Goal: Information Seeking & Learning: Check status

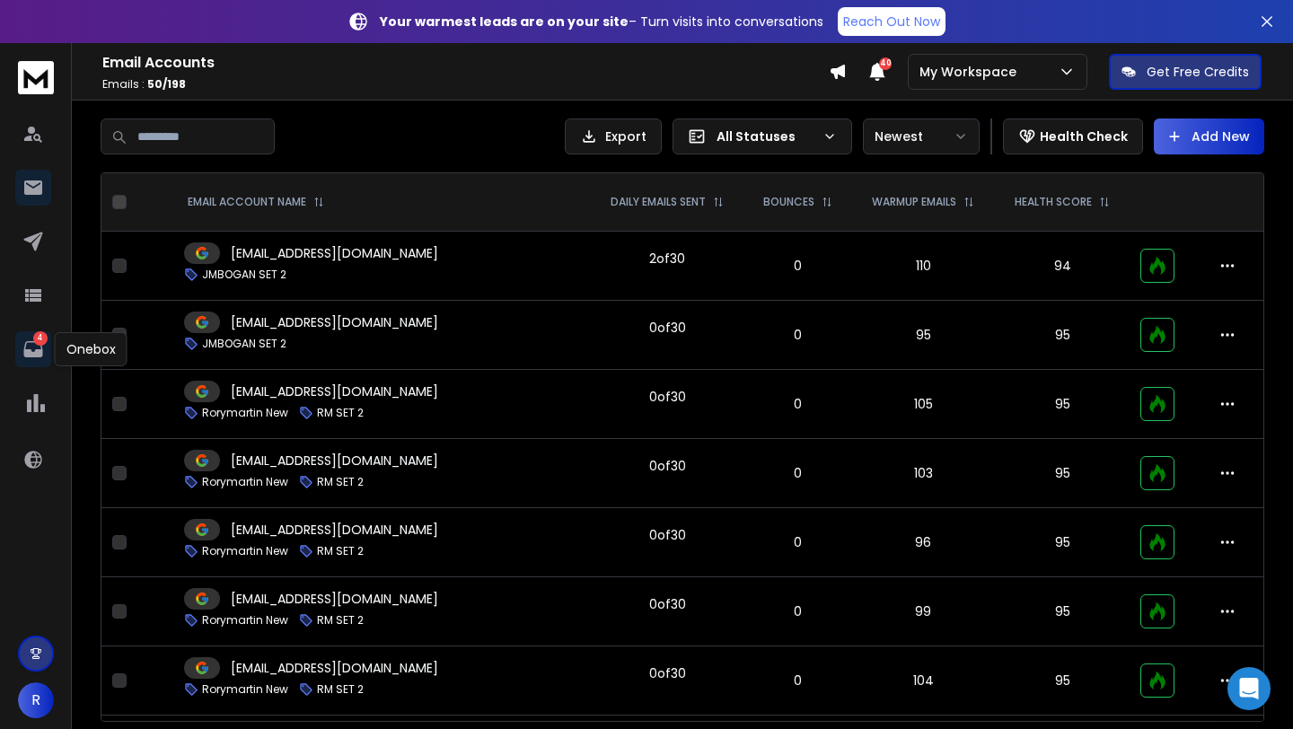
click at [31, 339] on icon at bounding box center [33, 350] width 22 height 22
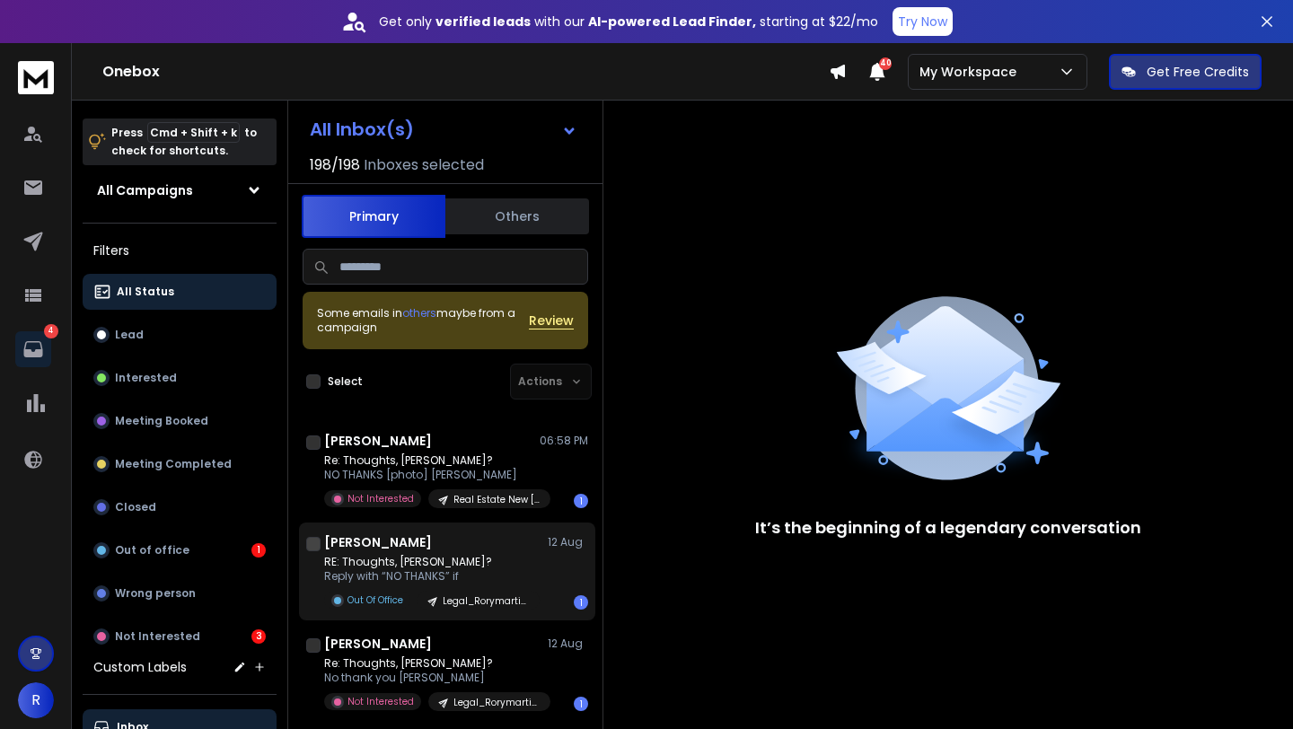
click at [413, 580] on p "Reply with “NO THANKS” if" at bounding box center [432, 576] width 216 height 14
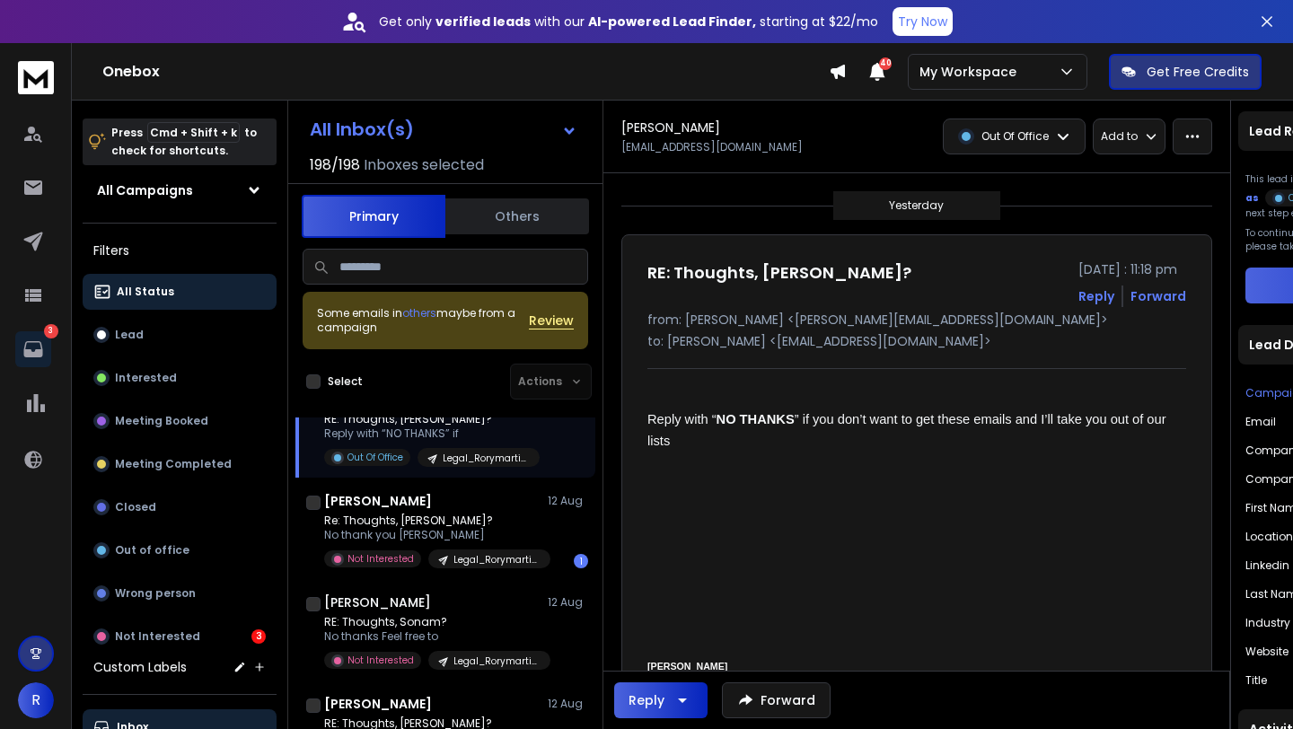
scroll to position [146, 0]
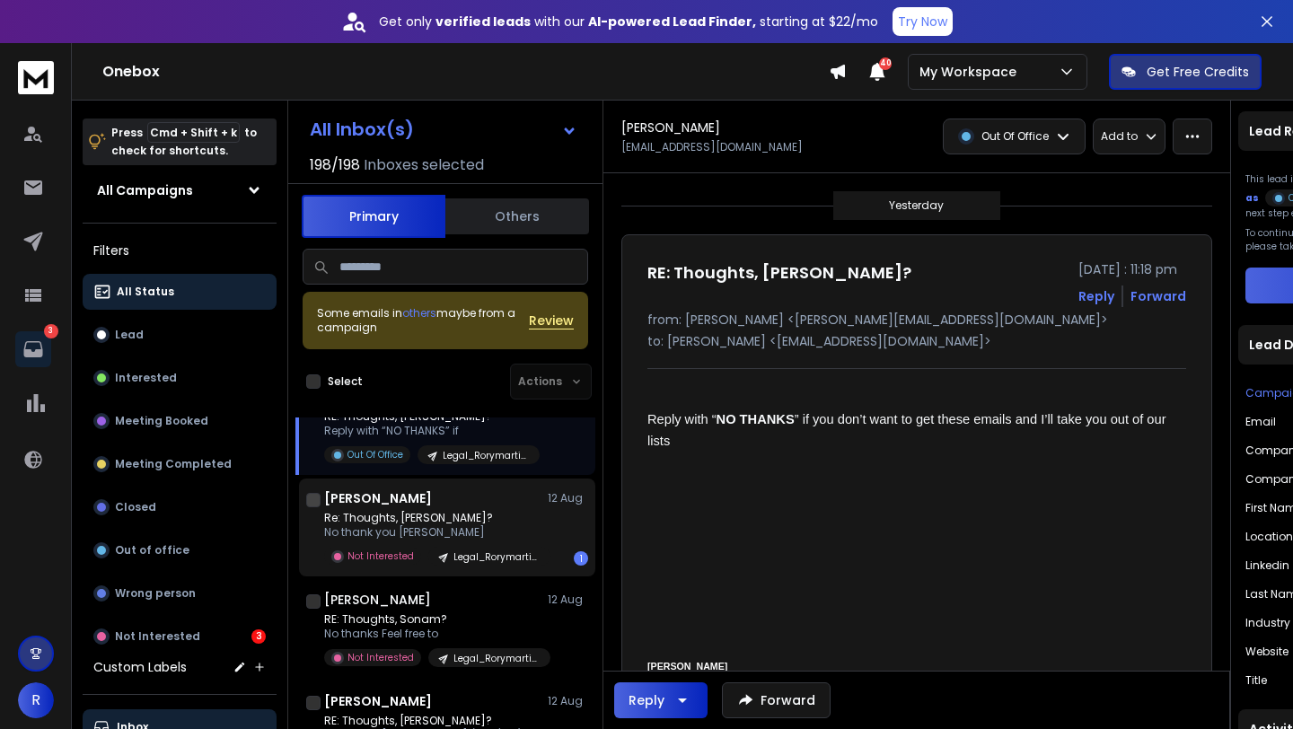
click at [369, 525] on p "Re: Thoughts, [PERSON_NAME]?" at bounding box center [432, 518] width 216 height 14
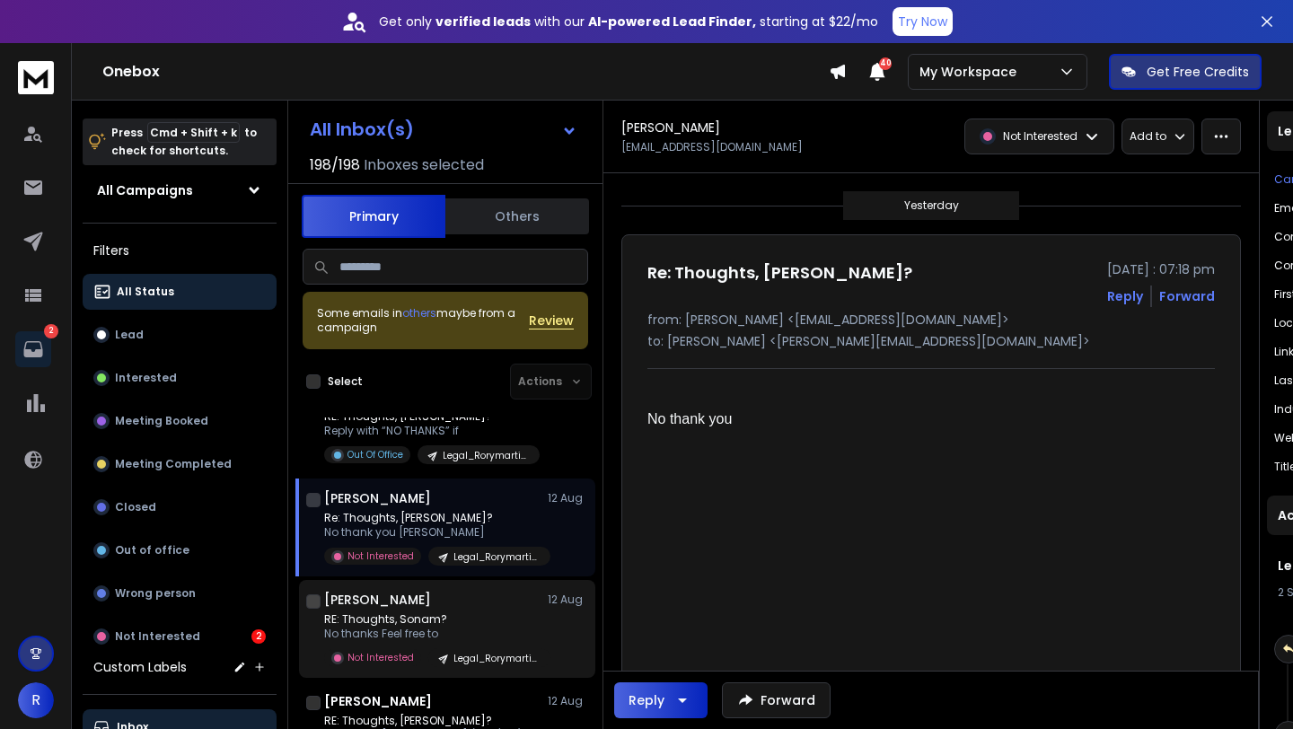
click at [353, 624] on p "RE: Thoughts, Sonam?" at bounding box center [432, 620] width 216 height 14
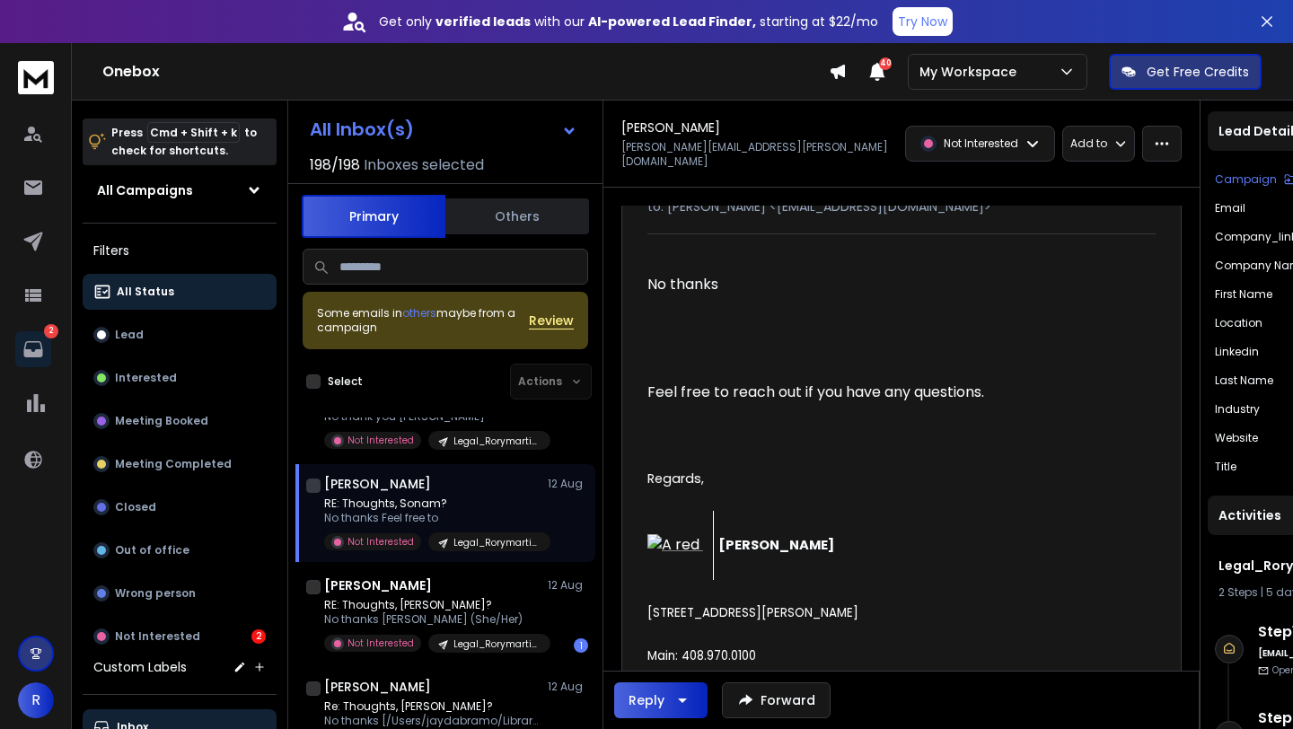
scroll to position [276, 0]
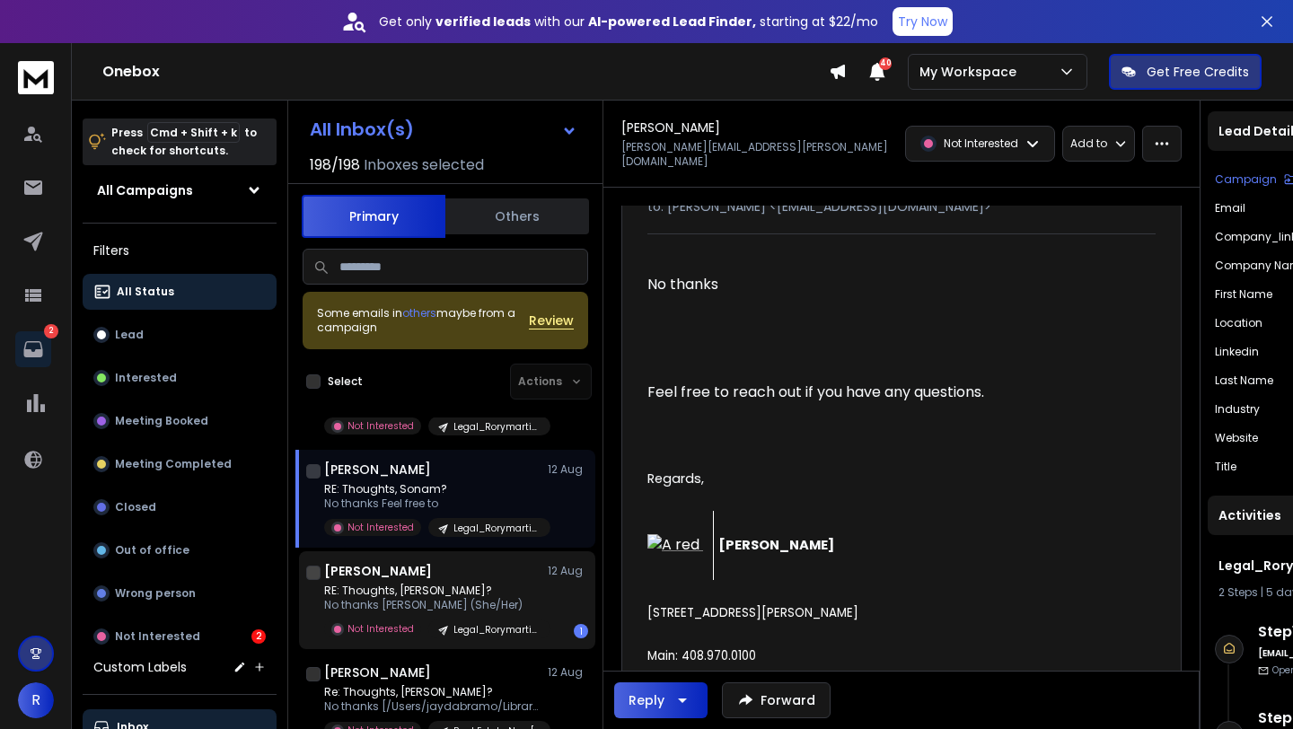
click at [376, 588] on p "RE: Thoughts, [PERSON_NAME]?" at bounding box center [432, 591] width 216 height 14
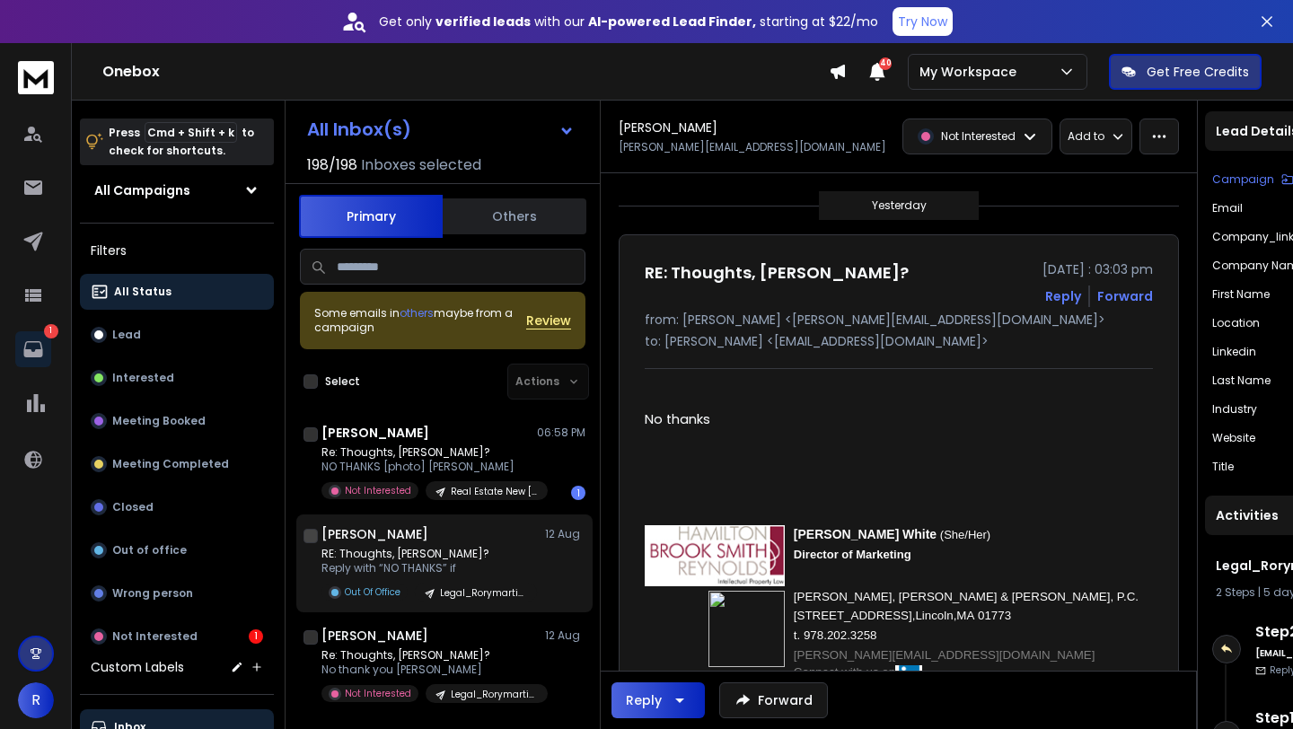
scroll to position [0, 0]
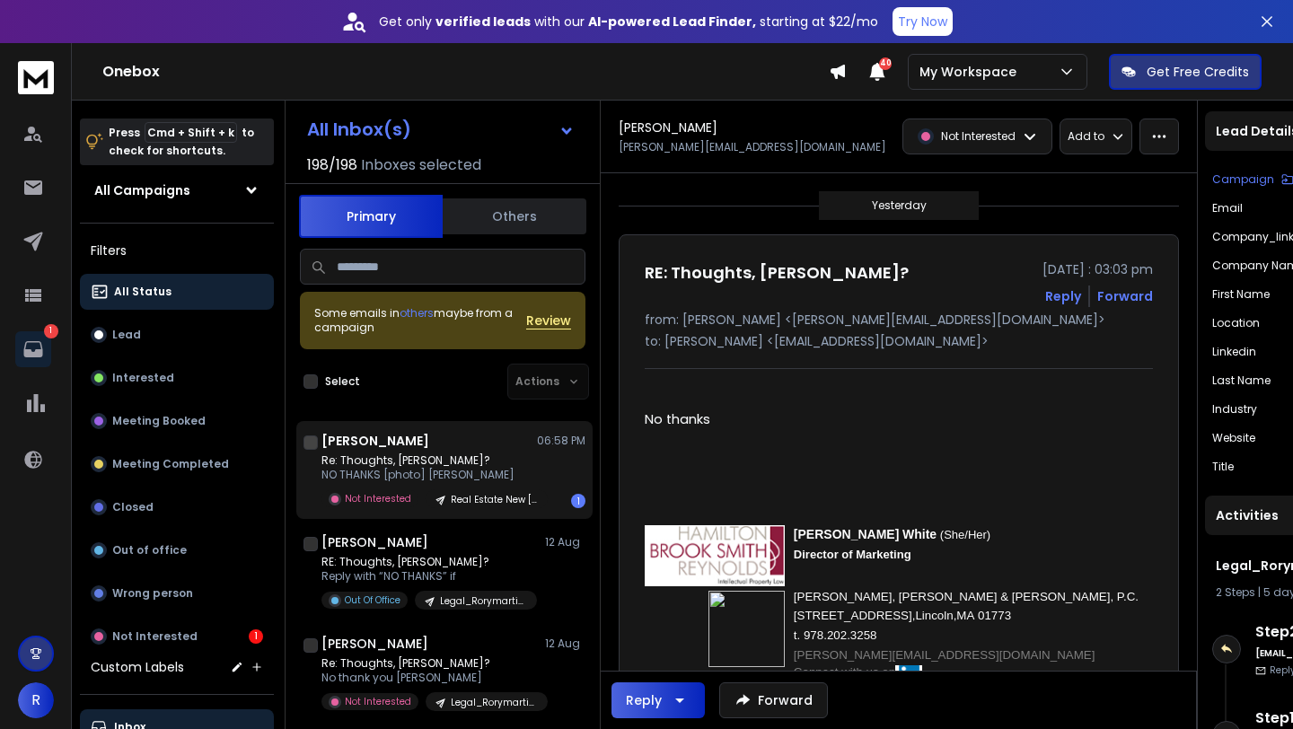
click at [437, 467] on p "Re: Thoughts, [PERSON_NAME]?" at bounding box center [430, 461] width 216 height 14
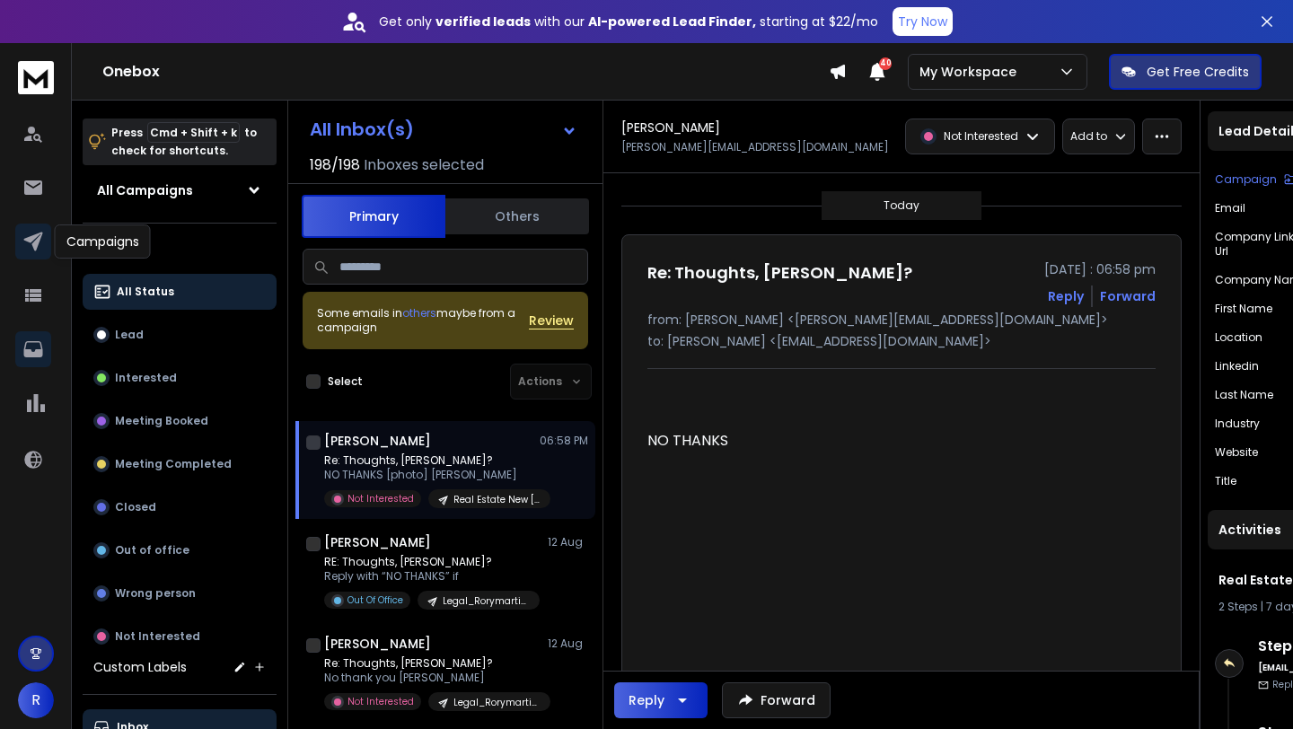
click at [45, 242] on link at bounding box center [33, 242] width 36 height 36
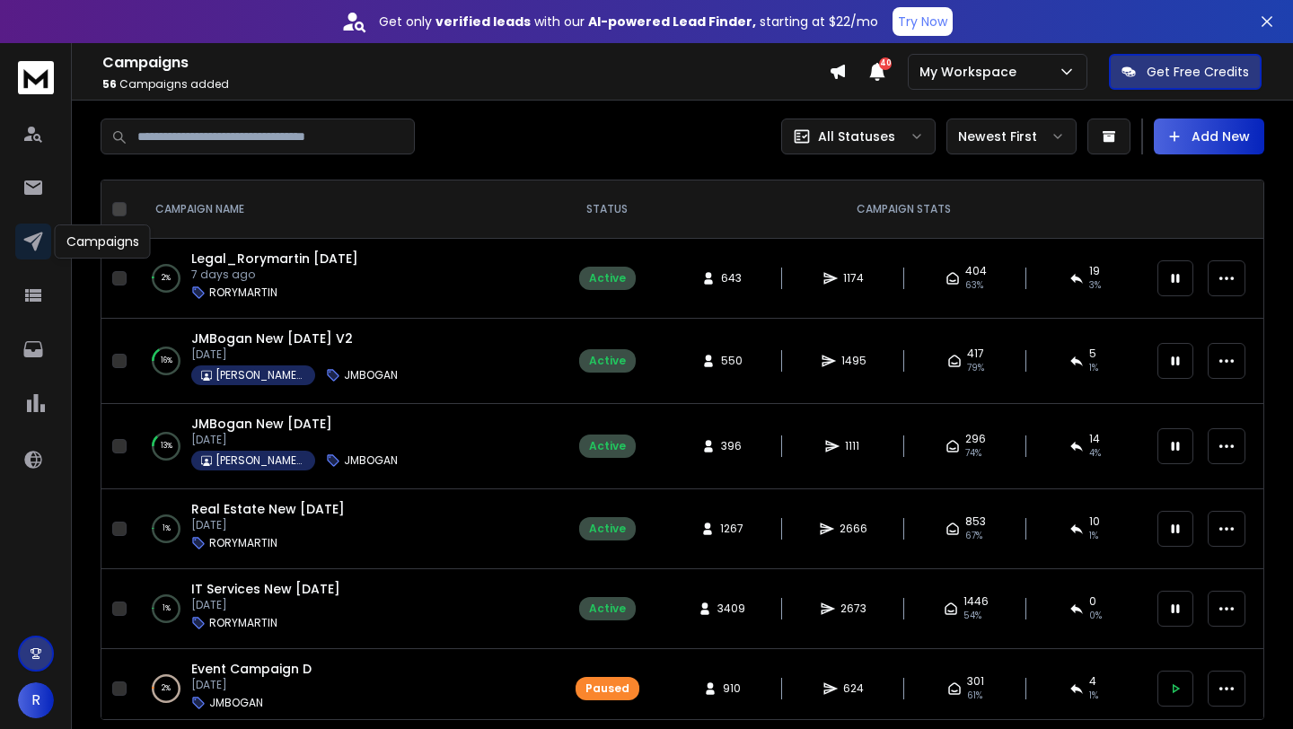
click at [331, 269] on p "7 days ago" at bounding box center [274, 275] width 167 height 14
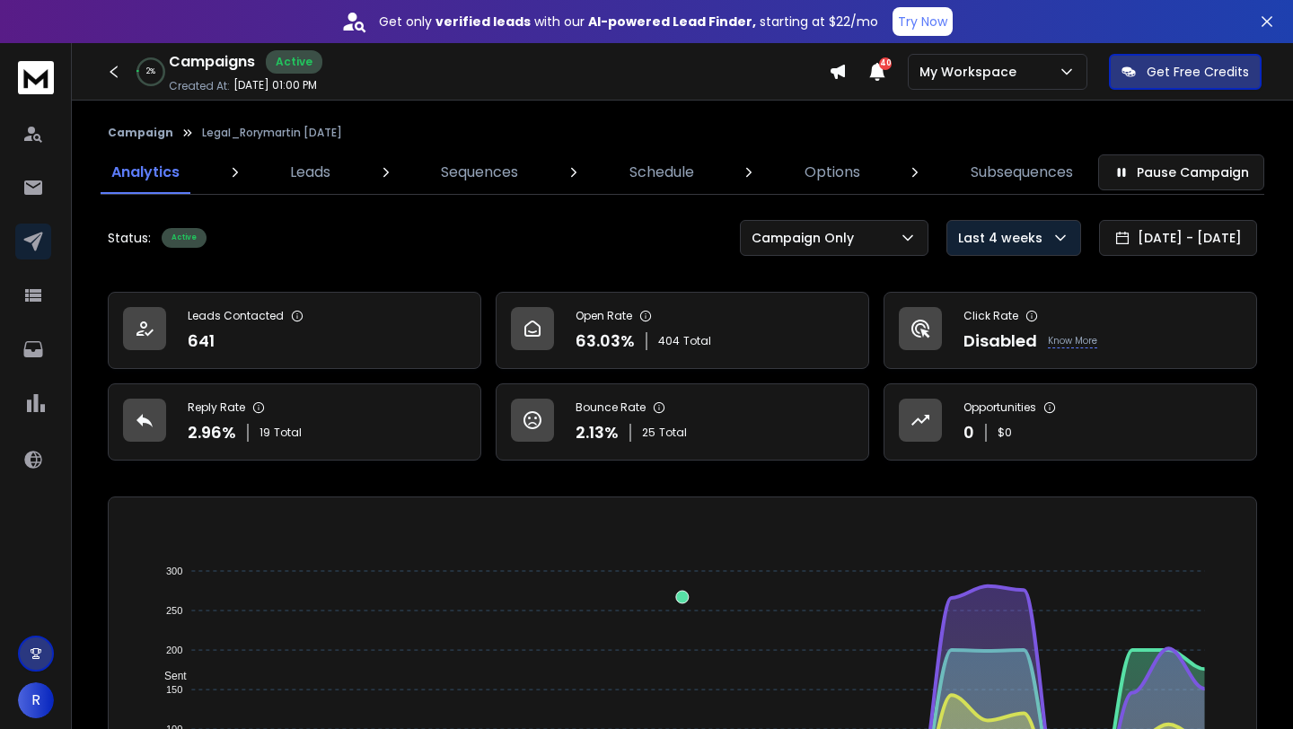
click at [976, 231] on p "Last 4 weeks" at bounding box center [1004, 238] width 92 height 18
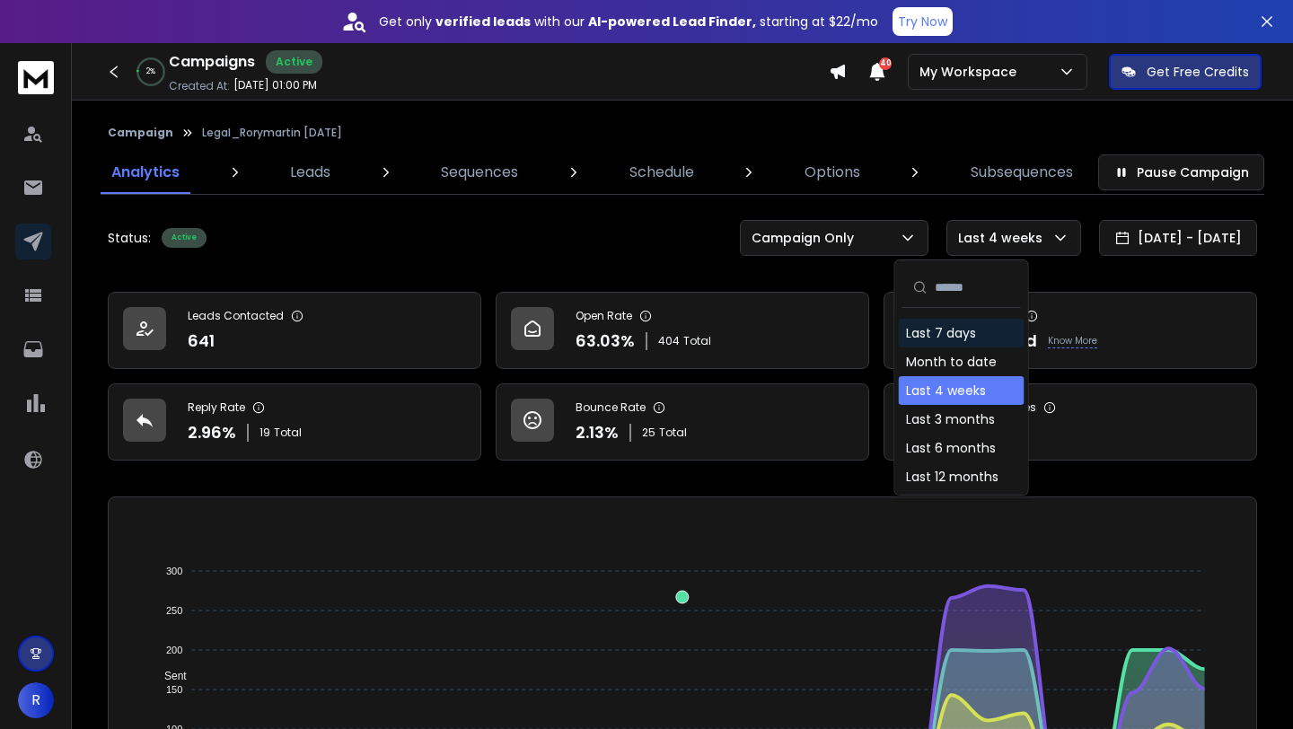
click at [954, 331] on div "Last 7 days" at bounding box center [941, 333] width 70 height 18
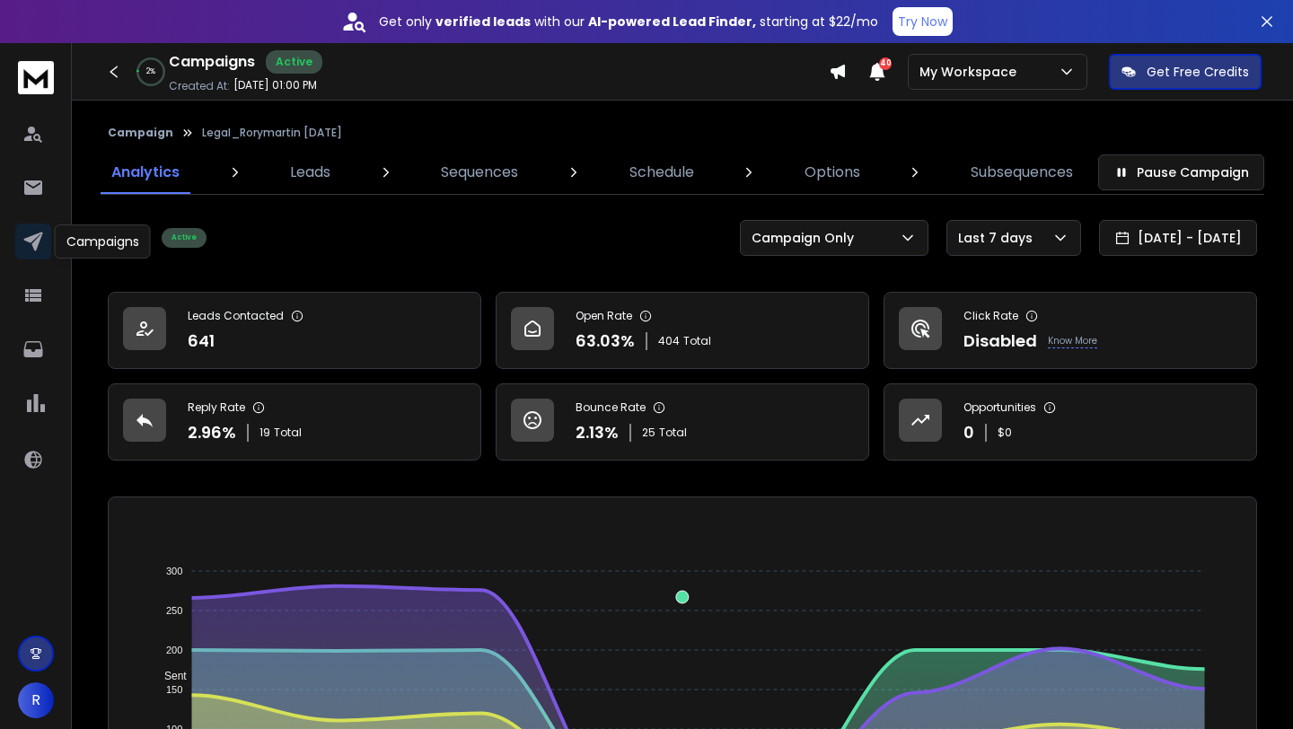
click at [39, 239] on icon at bounding box center [32, 241] width 19 height 19
